Goal: Find specific page/section: Find specific page/section

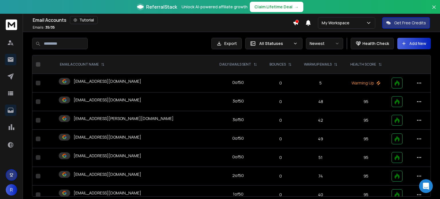
click at [13, 111] on icon at bounding box center [10, 110] width 6 height 5
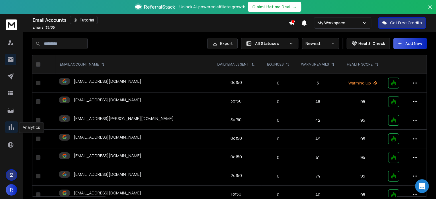
click at [10, 126] on icon at bounding box center [11, 127] width 9 height 9
